Goal: Task Accomplishment & Management: Manage account settings

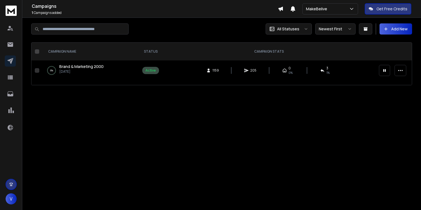
click at [312, 15] on div "Campaigns 1 Campaigns added MakeBelive Get Free Credits" at bounding box center [210, 9] width 421 height 18
click at [324, 12] on button "MakeBelive" at bounding box center [330, 8] width 56 height 11
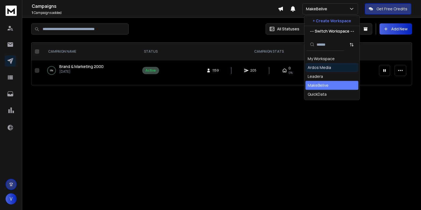
click at [323, 67] on div "Ardos Media" at bounding box center [318, 68] width 23 height 6
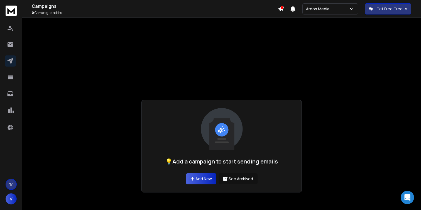
click at [203, 173] on link "Add New" at bounding box center [201, 178] width 30 height 11
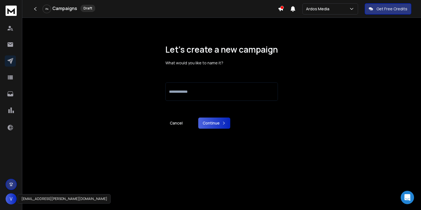
click at [13, 198] on span "V" at bounding box center [11, 198] width 11 height 11
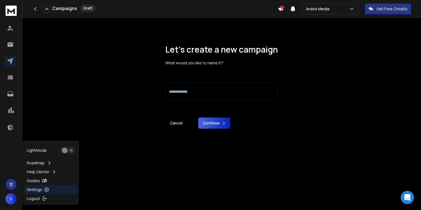
click at [45, 186] on div "Settings" at bounding box center [50, 189] width 53 height 9
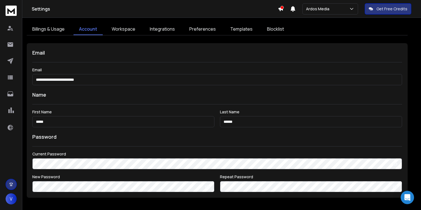
click at [125, 27] on link "Workspace" at bounding box center [123, 29] width 35 height 12
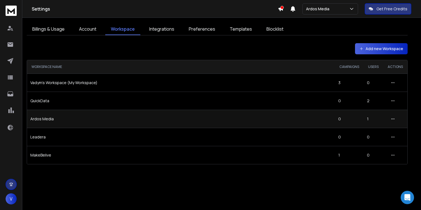
click at [67, 119] on td "Ardos Media" at bounding box center [181, 119] width 308 height 18
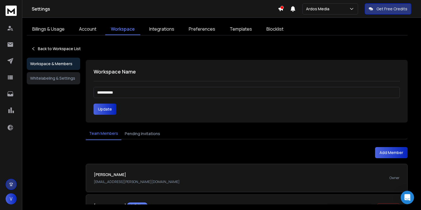
scroll to position [19, 0]
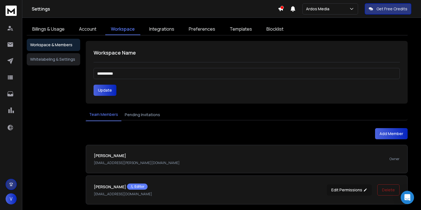
click at [376, 135] on button "Add Member" at bounding box center [391, 133] width 33 height 11
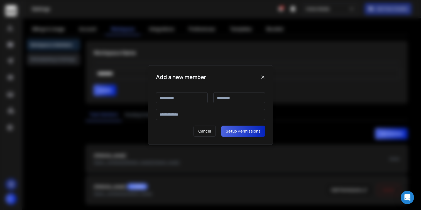
click at [182, 101] on input at bounding box center [182, 97] width 52 height 11
type input "********"
click at [215, 112] on input at bounding box center [210, 114] width 109 height 11
paste input "**********"
type input "**********"
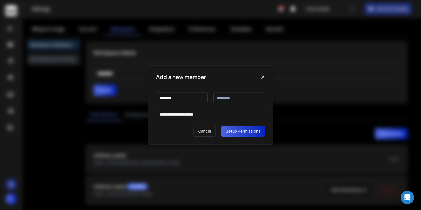
click at [177, 95] on input "********" at bounding box center [182, 97] width 52 height 11
paste input "********"
click at [177, 95] on input "**********" at bounding box center [182, 97] width 52 height 11
type input "********"
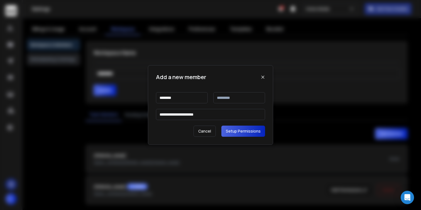
paste input "*******"
type input "*******"
click at [237, 120] on div "**********" at bounding box center [210, 114] width 109 height 45
click at [236, 126] on button "Setup Permissions" at bounding box center [243, 130] width 44 height 11
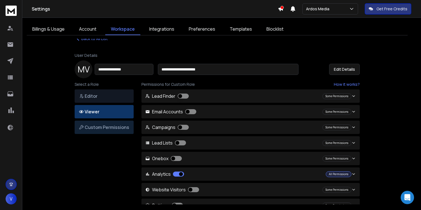
click at [122, 123] on div "Custom Permissions" at bounding box center [104, 126] width 59 height 13
click at [122, 129] on p "Custom Permissions" at bounding box center [104, 127] width 50 height 7
click at [83, 129] on button "Custom Permissions" at bounding box center [81, 127] width 4 height 14
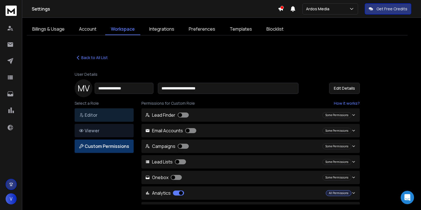
click at [111, 114] on p "Editor" at bounding box center [104, 115] width 50 height 7
click at [83, 114] on button "Editor" at bounding box center [81, 115] width 4 height 14
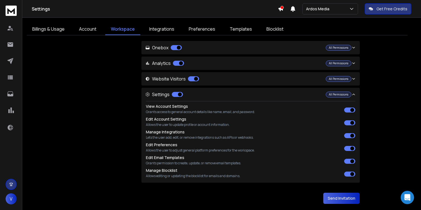
scroll to position [140, 0]
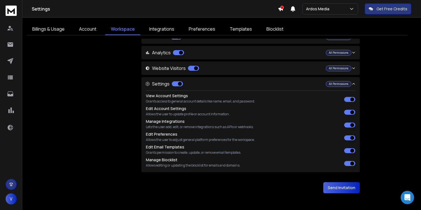
click at [325, 187] on button "Send Invitation" at bounding box center [341, 187] width 36 height 11
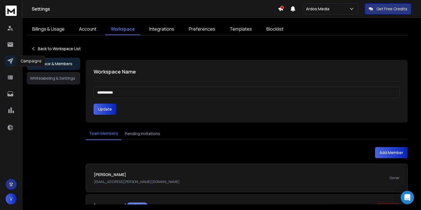
click at [11, 58] on icon at bounding box center [10, 61] width 7 height 7
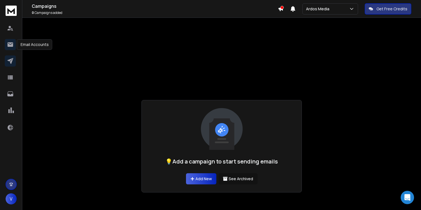
click at [14, 42] on link at bounding box center [10, 44] width 11 height 11
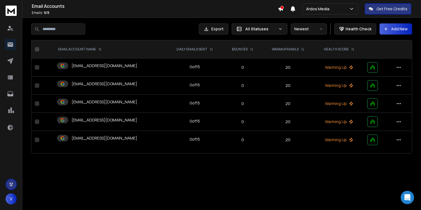
click at [135, 65] on div "[EMAIL_ADDRESS][DOMAIN_NAME]" at bounding box center [110, 65] width 106 height 7
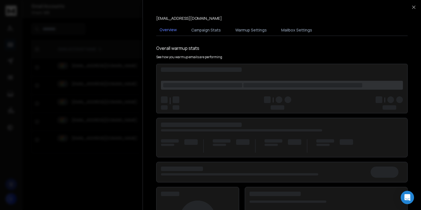
click at [118, 48] on div at bounding box center [210, 105] width 421 height 210
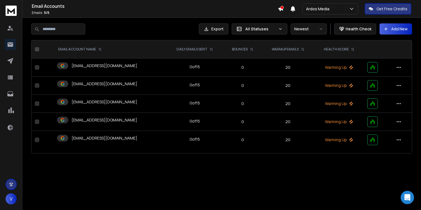
click at [34, 46] on th at bounding box center [42, 49] width 22 height 18
click at [34, 47] on th at bounding box center [42, 49] width 22 height 18
click at [36, 51] on th at bounding box center [42, 49] width 22 height 18
click at [36, 51] on button "Select this Page" at bounding box center [37, 49] width 4 height 4
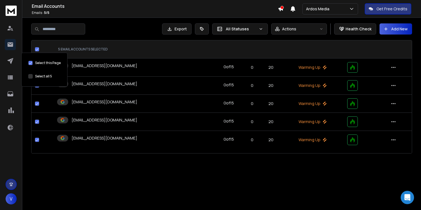
click at [44, 77] on label "Select all 5" at bounding box center [43, 76] width 17 height 4
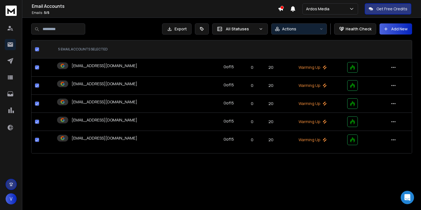
click at [289, 31] on p "Actions" at bounding box center [289, 29] width 14 height 6
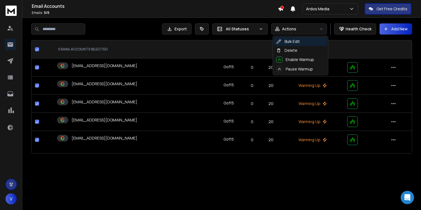
click at [288, 40] on div "Bulk Edit" at bounding box center [288, 42] width 24 height 6
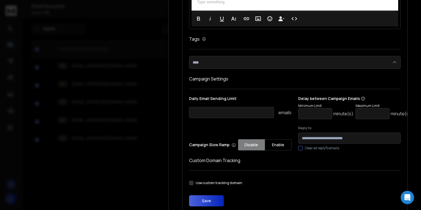
scroll to position [119, 0]
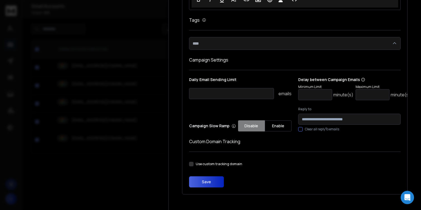
click at [231, 100] on div "emails" at bounding box center [240, 93] width 102 height 13
type input "*"
click at [209, 186] on button "Save" at bounding box center [206, 181] width 35 height 11
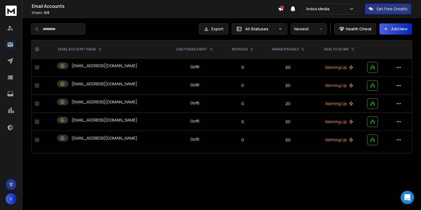
click at [92, 69] on td "[EMAIL_ADDRESS][DOMAIN_NAME]" at bounding box center [110, 67] width 112 height 18
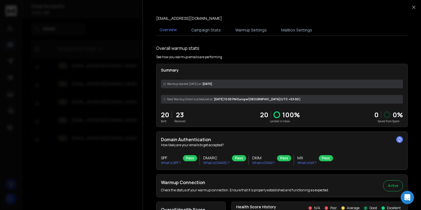
click at [268, 29] on button "Warmup Settings" at bounding box center [251, 30] width 38 height 12
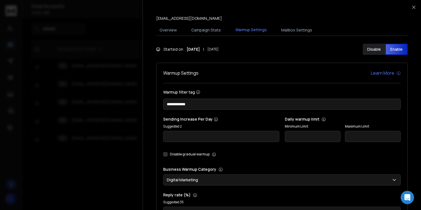
click at [169, 32] on button "Overview" at bounding box center [168, 30] width 24 height 12
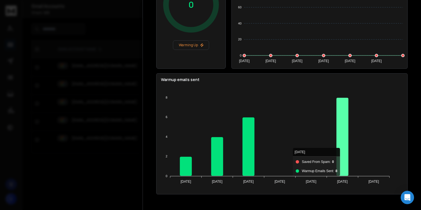
scroll to position [0, 0]
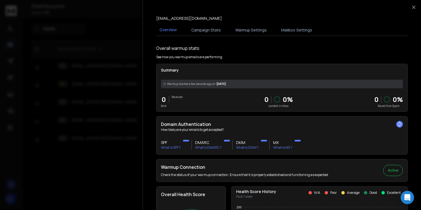
click at [130, 63] on div at bounding box center [210, 105] width 421 height 210
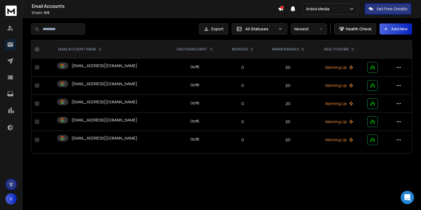
click at [107, 65] on p "[EMAIL_ADDRESS][DOMAIN_NAME]" at bounding box center [105, 66] width 66 height 6
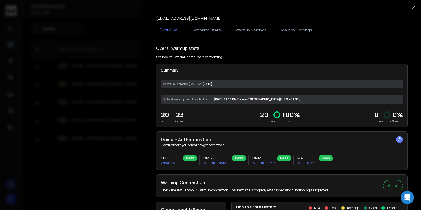
click at [257, 32] on button "Warmup Settings" at bounding box center [251, 30] width 38 height 12
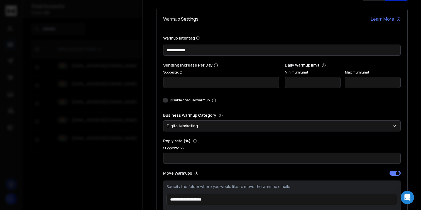
scroll to position [74, 0]
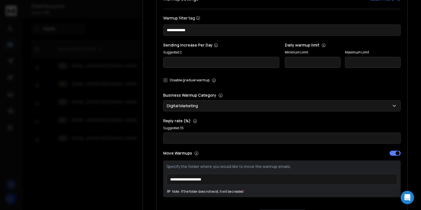
click at [115, 113] on div at bounding box center [210, 105] width 421 height 210
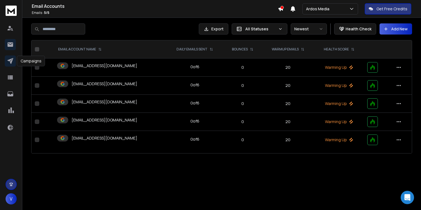
click at [12, 57] on link at bounding box center [10, 60] width 11 height 11
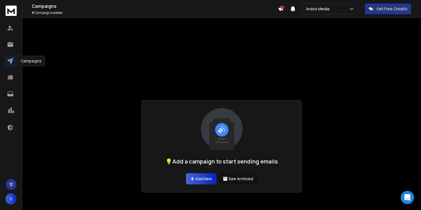
click at [152, 61] on div "💡Add a campaign to start sending emails Add New See Archived" at bounding box center [221, 146] width 381 height 174
click at [337, 11] on div "Ardos Media" at bounding box center [330, 9] width 48 height 6
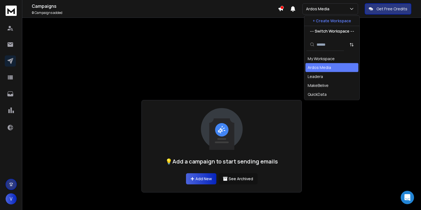
click at [307, 70] on div "Ardos Media" at bounding box center [331, 67] width 53 height 9
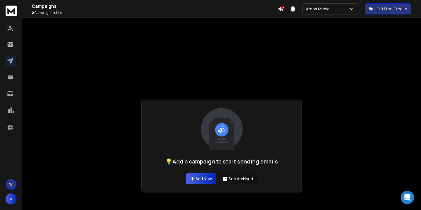
click at [235, 70] on div "💡Add a campaign to start sending emails Add New See Archived" at bounding box center [221, 146] width 381 height 174
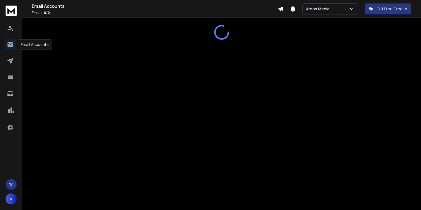
click at [8, 43] on icon at bounding box center [11, 44] width 6 height 4
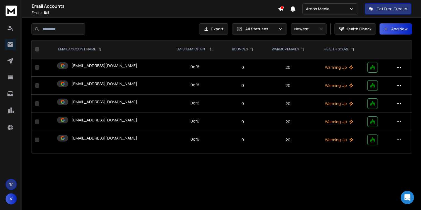
drag, startPoint x: 74, startPoint y: 188, endPoint x: 75, endPoint y: 43, distance: 145.2
click at [75, 43] on div "Get only verified leads with our AI-powered Lead Finder, starting at $22/mo Try…" at bounding box center [210, 105] width 421 height 210
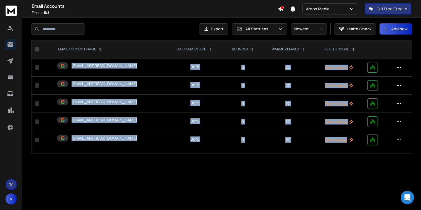
drag, startPoint x: 65, startPoint y: 62, endPoint x: 127, endPoint y: 149, distance: 106.6
click at [127, 149] on table "EMAIL ACCOUNT NAME DAILY EMAILS SENT BOUNCES WARMUP EMAILS HEALTH SCORE ara.h@a…" at bounding box center [221, 96] width 380 height 113
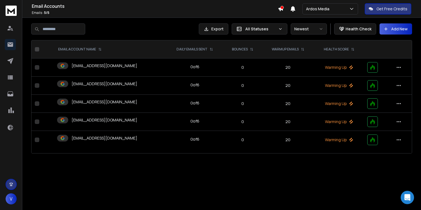
click at [109, 173] on div "Get only verified leads with our AI-powered Lead Finder, starting at $22/mo Try…" at bounding box center [210, 105] width 421 height 210
click at [14, 62] on link at bounding box center [10, 60] width 11 height 11
